Goal: Information Seeking & Learning: Learn about a topic

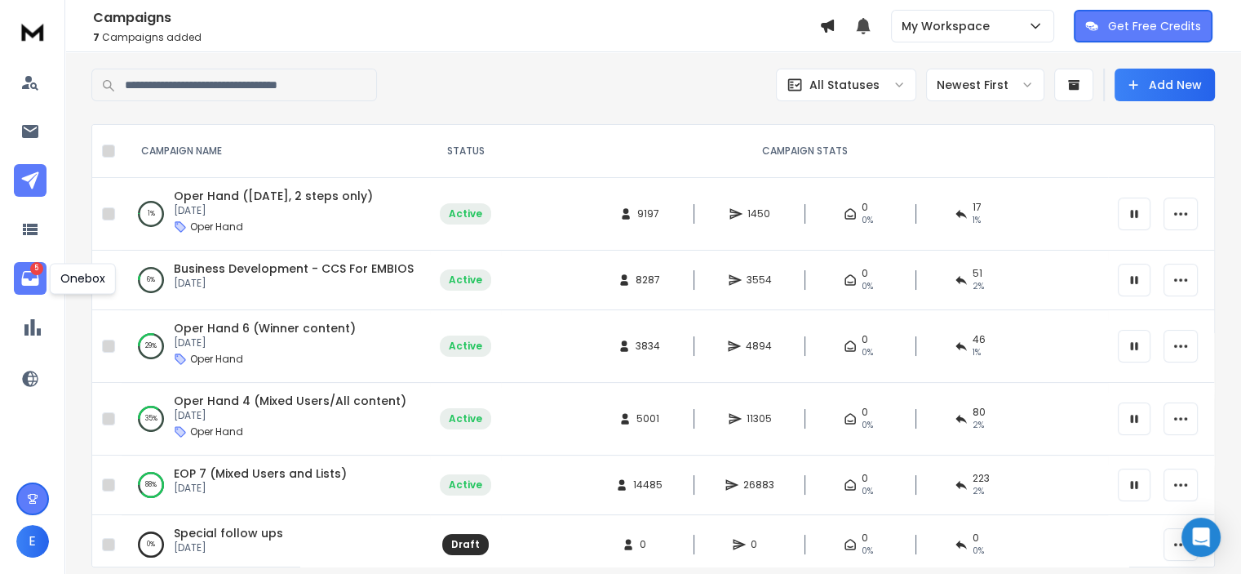
click at [39, 276] on link "5" at bounding box center [30, 278] width 33 height 33
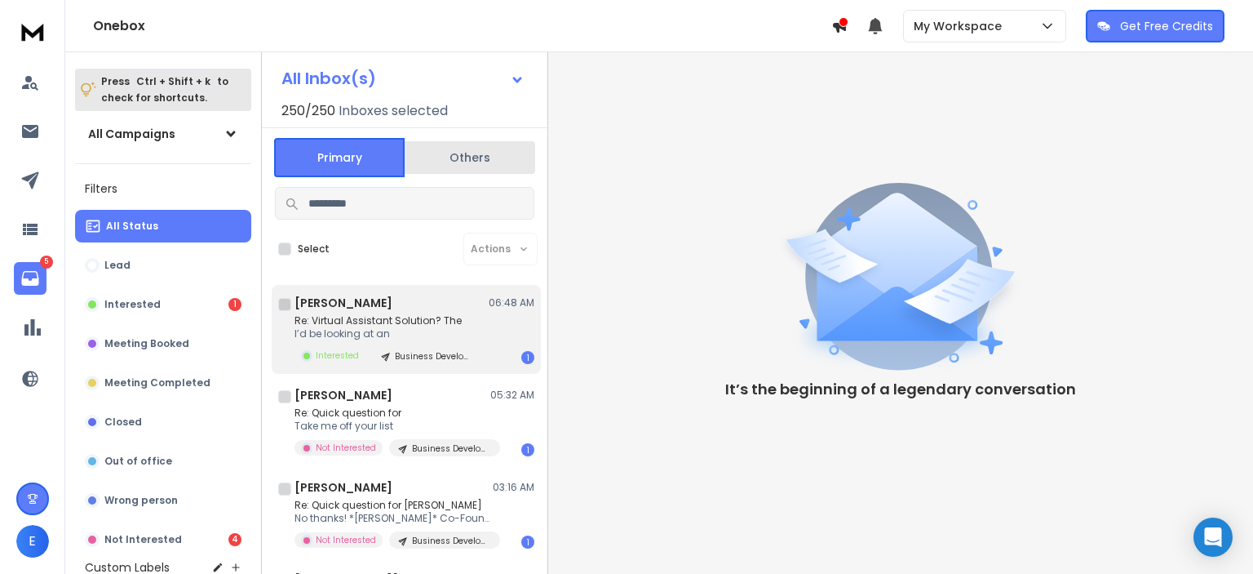
click at [412, 333] on p "I’d be looking at an" at bounding box center [389, 333] width 188 height 13
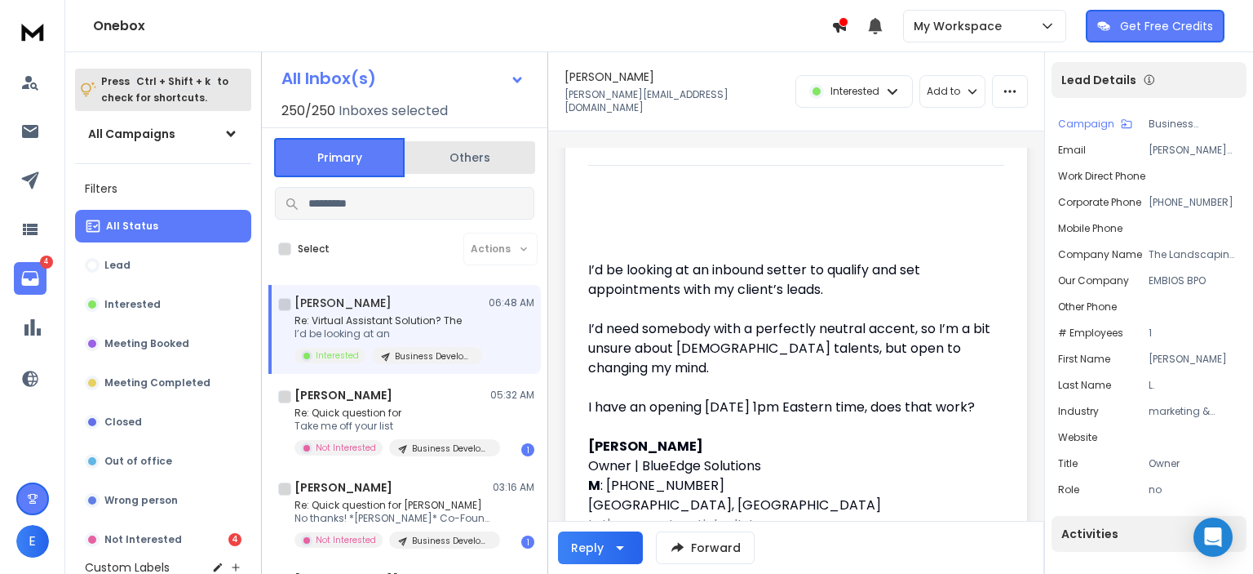
scroll to position [12, 0]
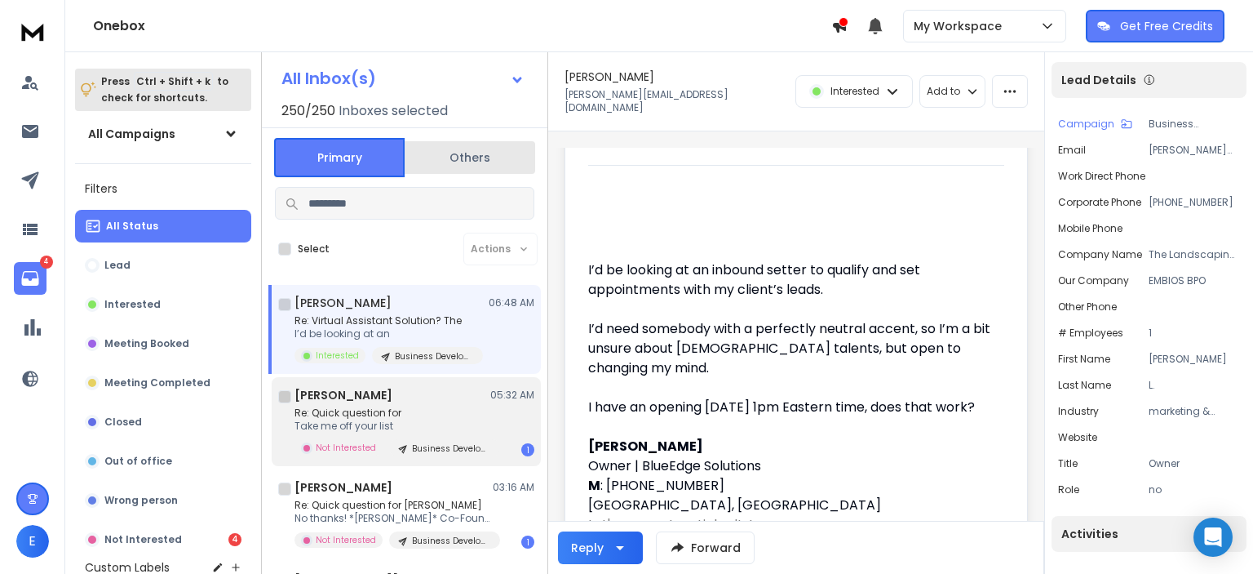
click at [369, 406] on p "Re: Quick question for" at bounding box center [393, 412] width 196 height 13
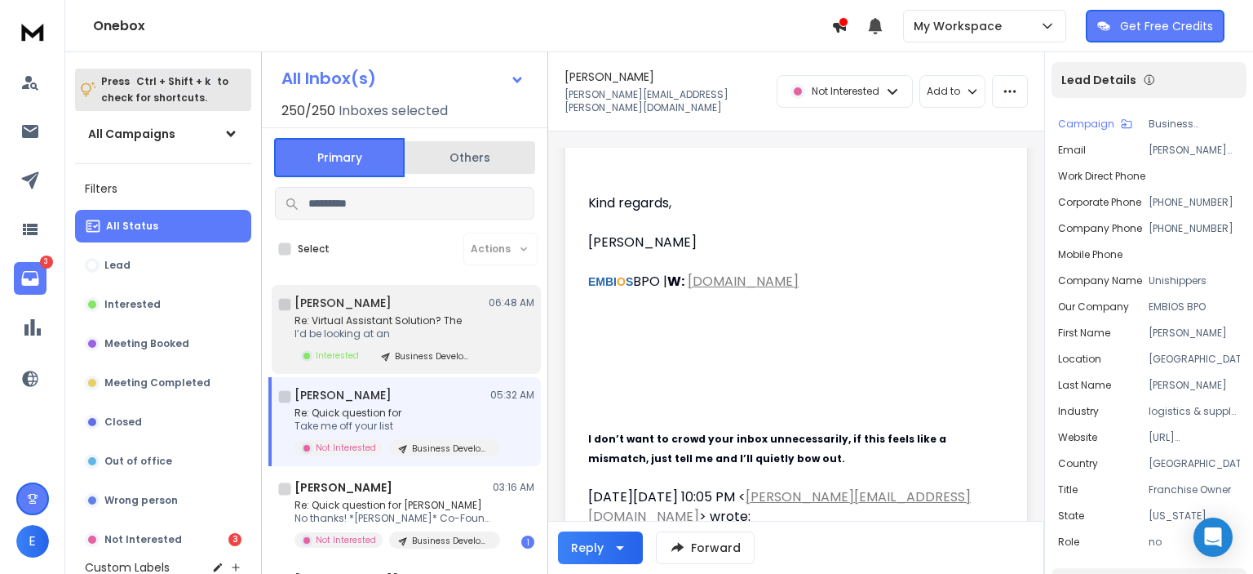
scroll to position [82, 0]
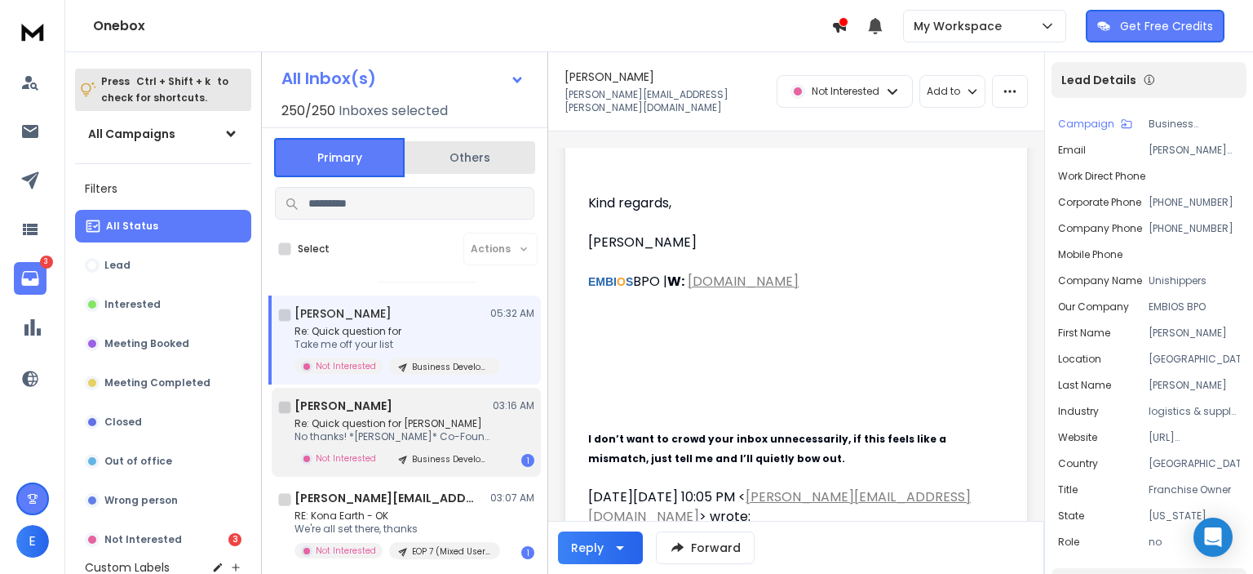
click at [441, 428] on p "Re: Quick question for [PERSON_NAME]" at bounding box center [393, 423] width 196 height 13
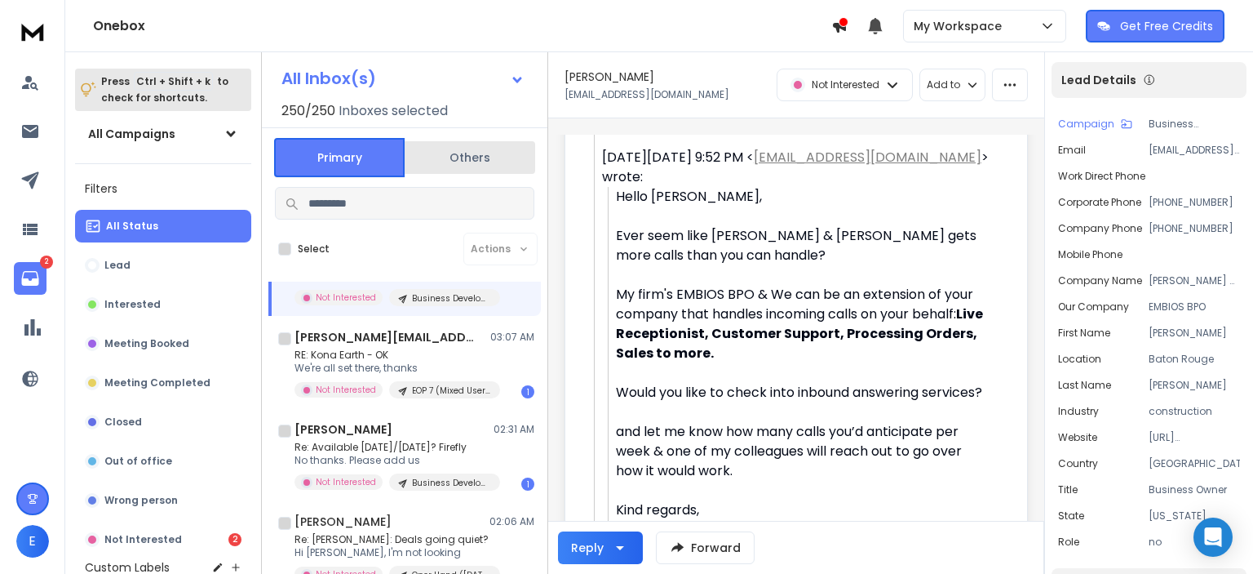
scroll to position [245, 0]
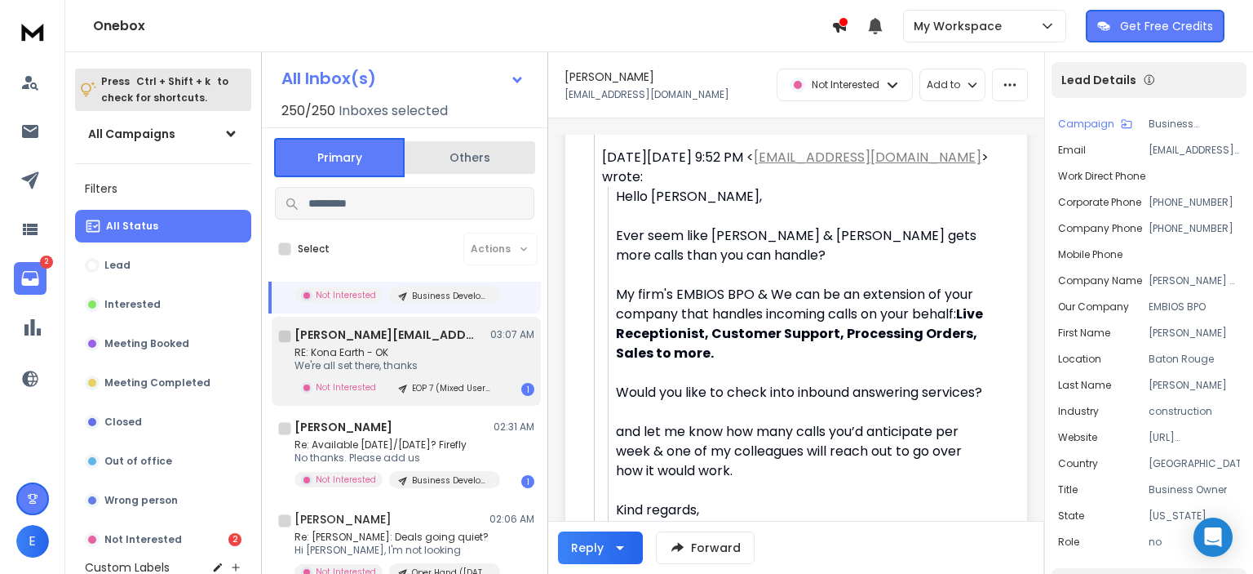
click at [349, 379] on div "Not Interested EOP 7 (Mixed Users and Lists)" at bounding box center [398, 387] width 206 height 17
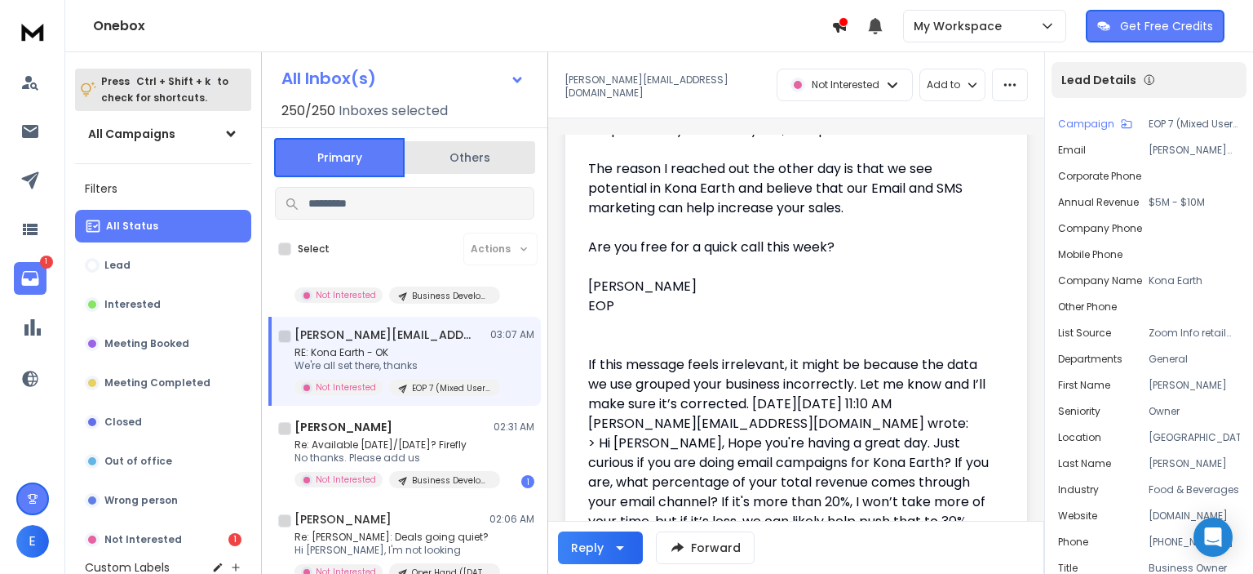
scroll to position [490, 0]
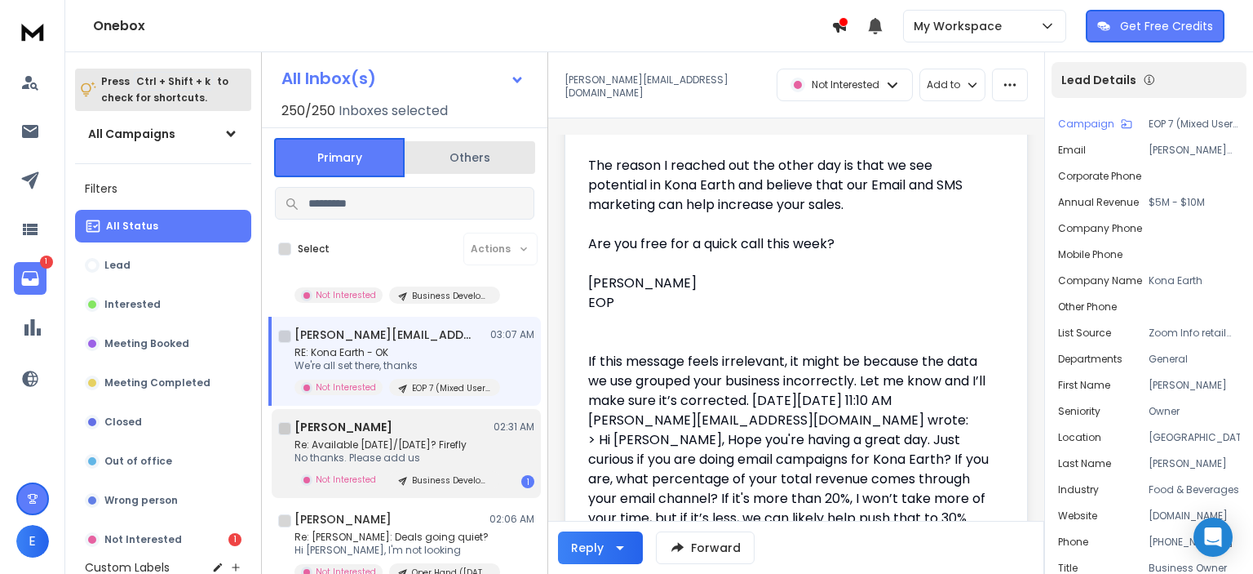
click at [395, 463] on p "No thanks. Please add us" at bounding box center [393, 457] width 196 height 13
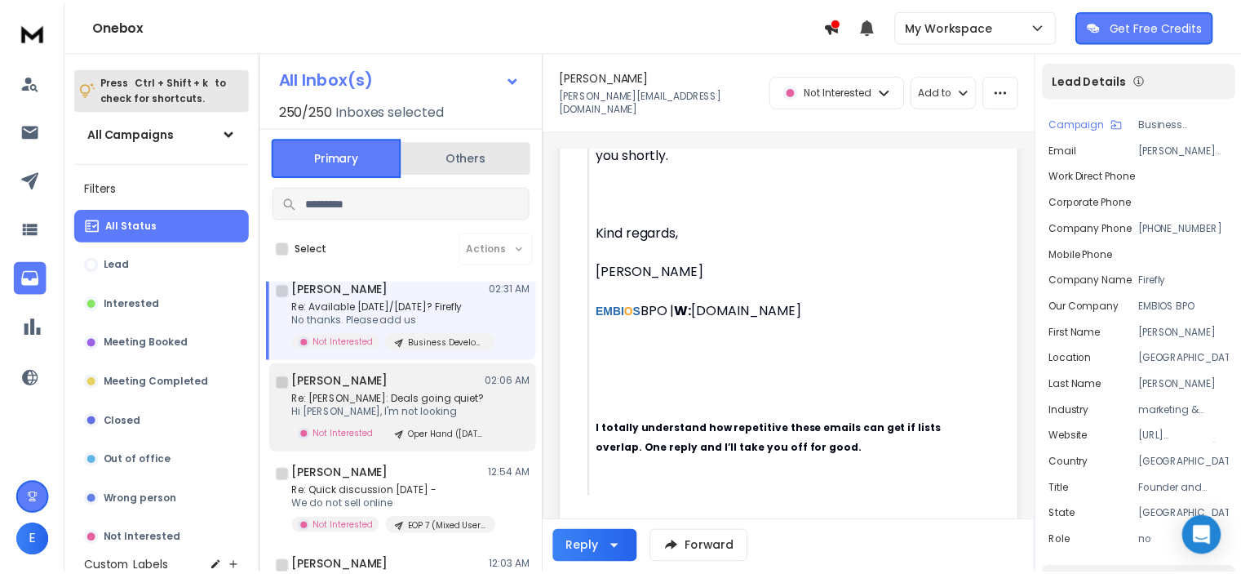
scroll to position [408, 0]
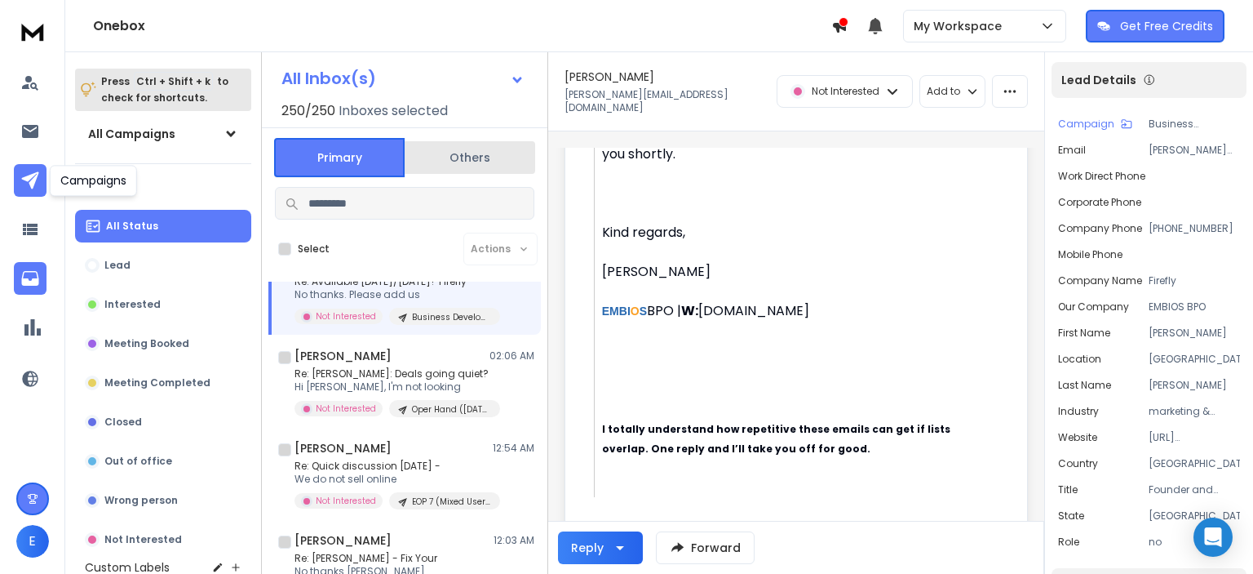
click at [14, 174] on link at bounding box center [30, 180] width 33 height 33
